Goal: Task Accomplishment & Management: Use online tool/utility

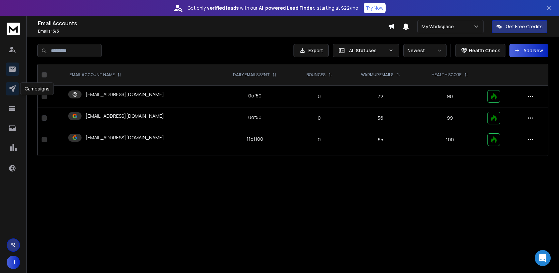
click at [11, 93] on link at bounding box center [12, 88] width 13 height 13
